Goal: Task Accomplishment & Management: Use online tool/utility

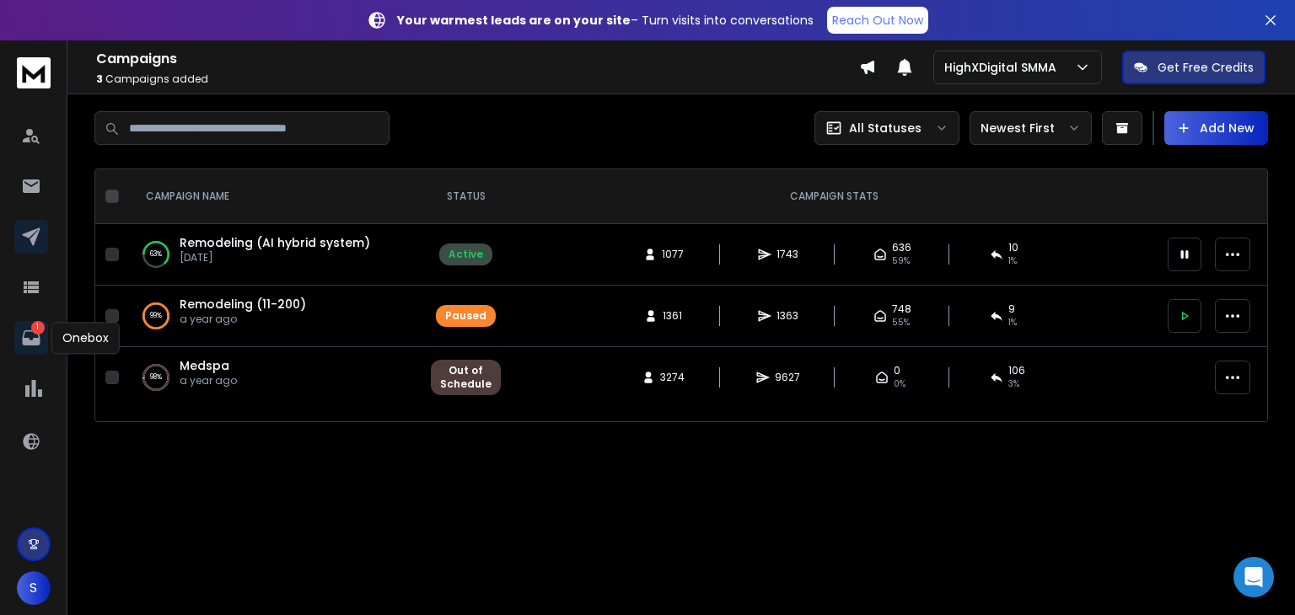
click at [21, 338] on icon at bounding box center [31, 338] width 20 height 20
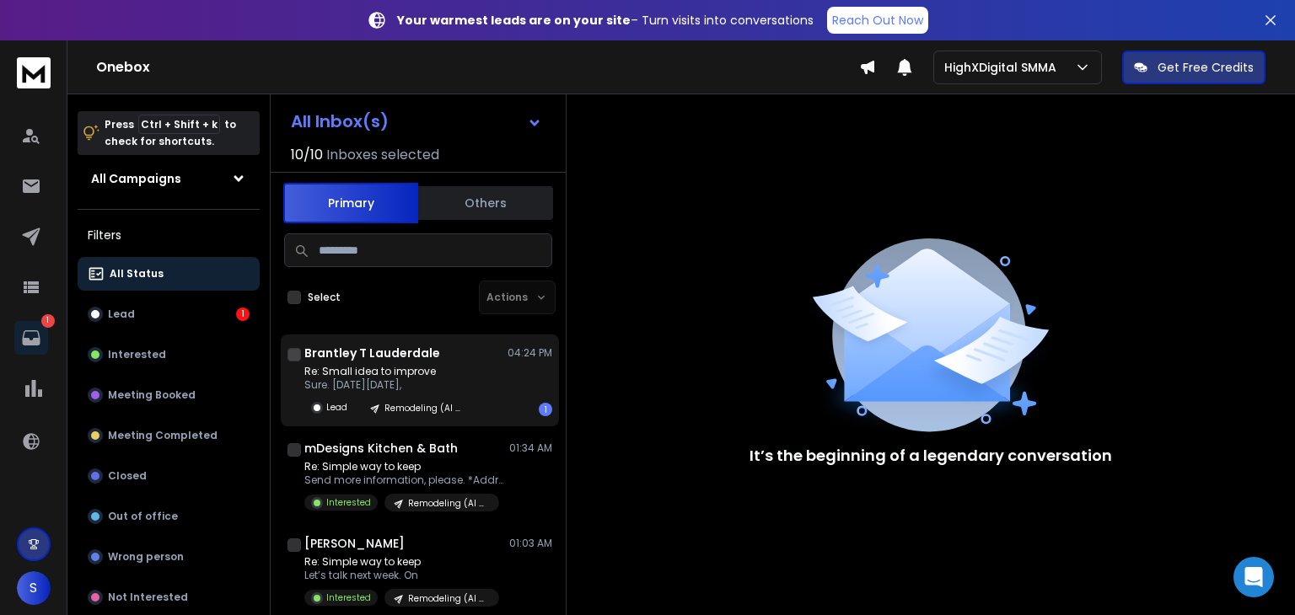
click at [384, 372] on p "Re: Small idea to improve" at bounding box center [389, 371] width 171 height 13
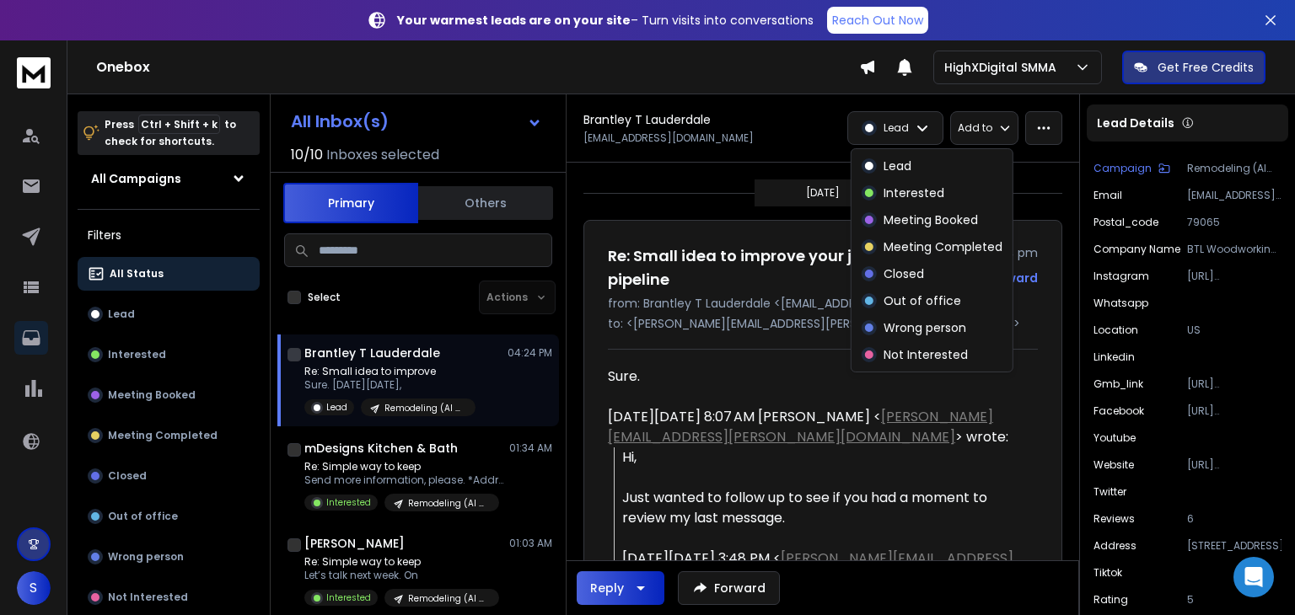
click at [914, 143] on div "Lead" at bounding box center [895, 128] width 94 height 32
click at [920, 203] on div "Interested" at bounding box center [932, 193] width 154 height 27
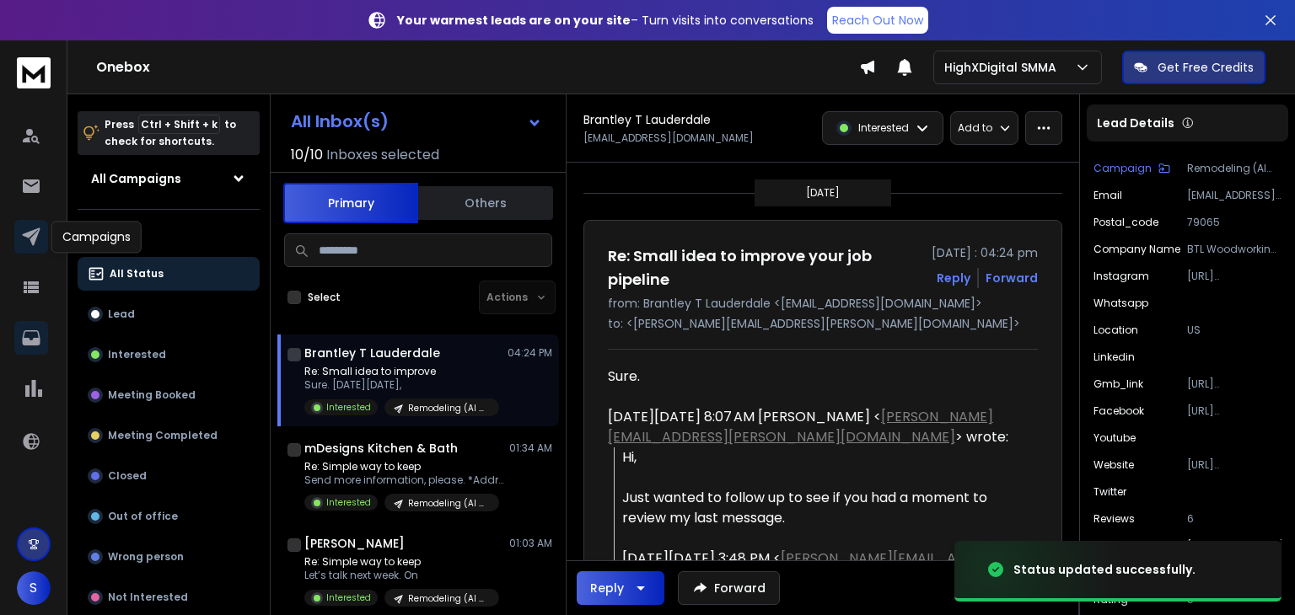
click at [25, 232] on icon at bounding box center [31, 237] width 20 height 20
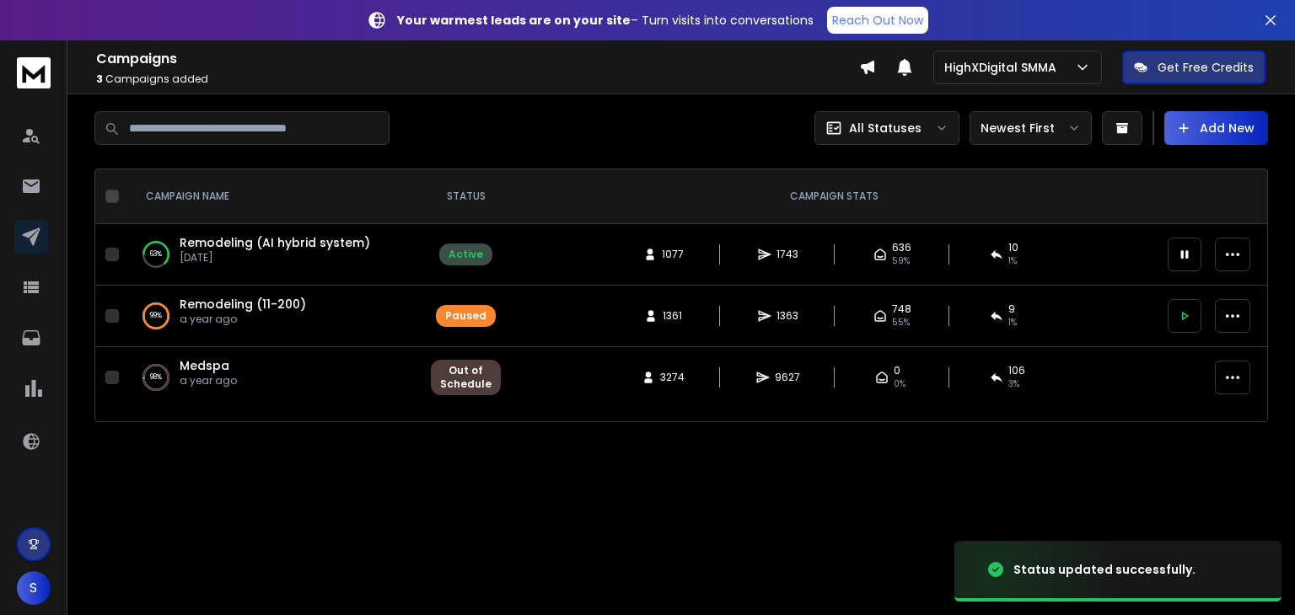
click at [688, 155] on div "Campaigns 3 Campaigns Added All Statuses Newest First Add New CAMPAIGN NAME STA…" at bounding box center [680, 266] width 1173 height 311
